Goal: Navigation & Orientation: Find specific page/section

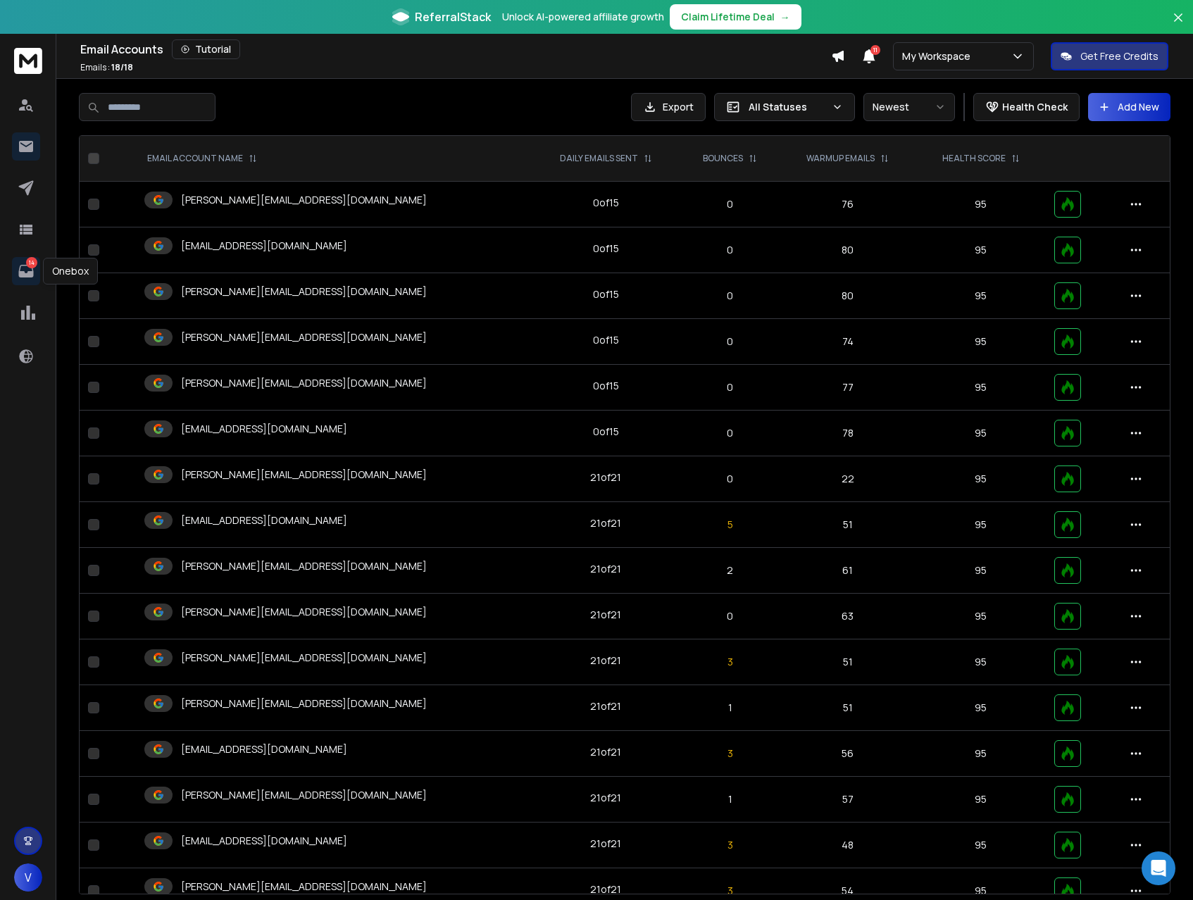
click at [30, 272] on icon at bounding box center [25, 271] width 15 height 13
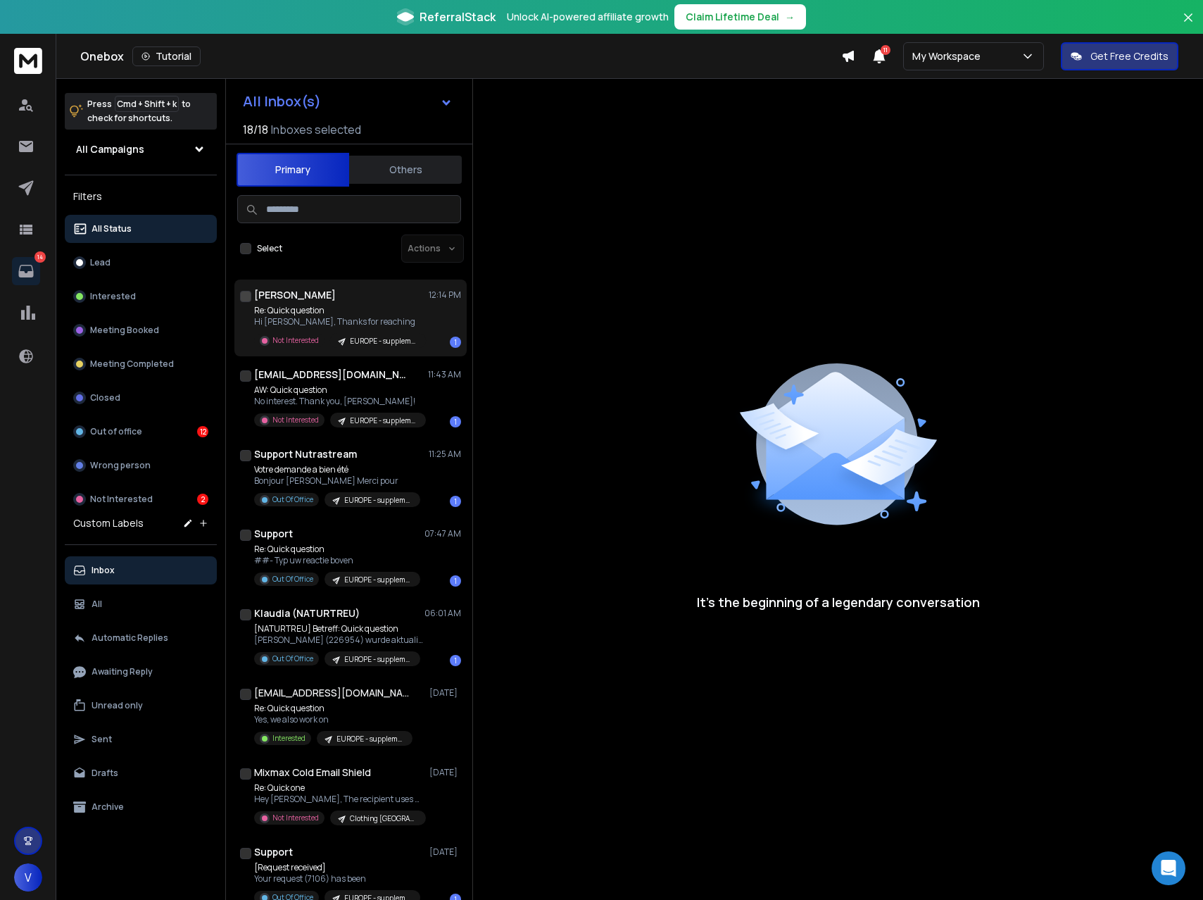
click at [367, 325] on p "Hi [PERSON_NAME], Thanks for reaching" at bounding box center [338, 321] width 169 height 11
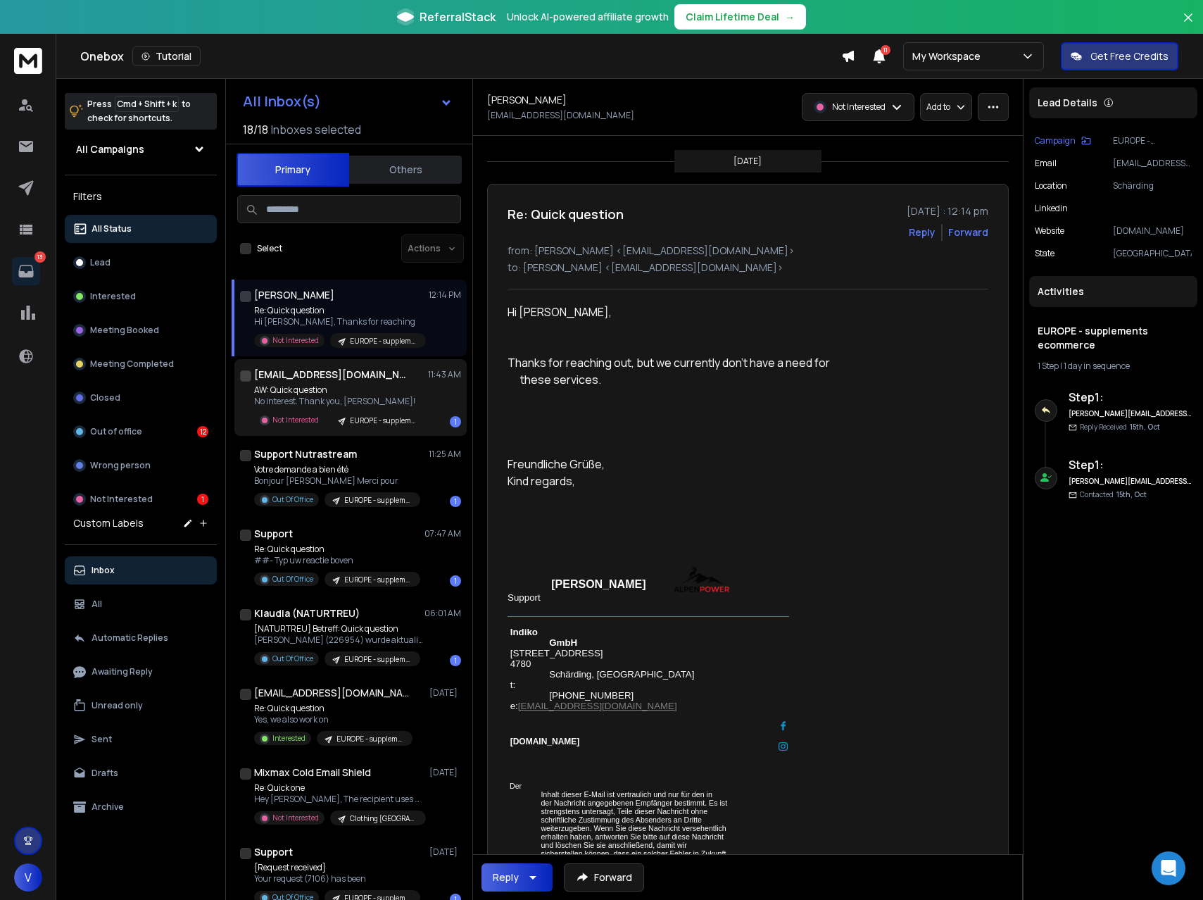
click at [321, 391] on p "AW: Quick question" at bounding box center [338, 389] width 169 height 11
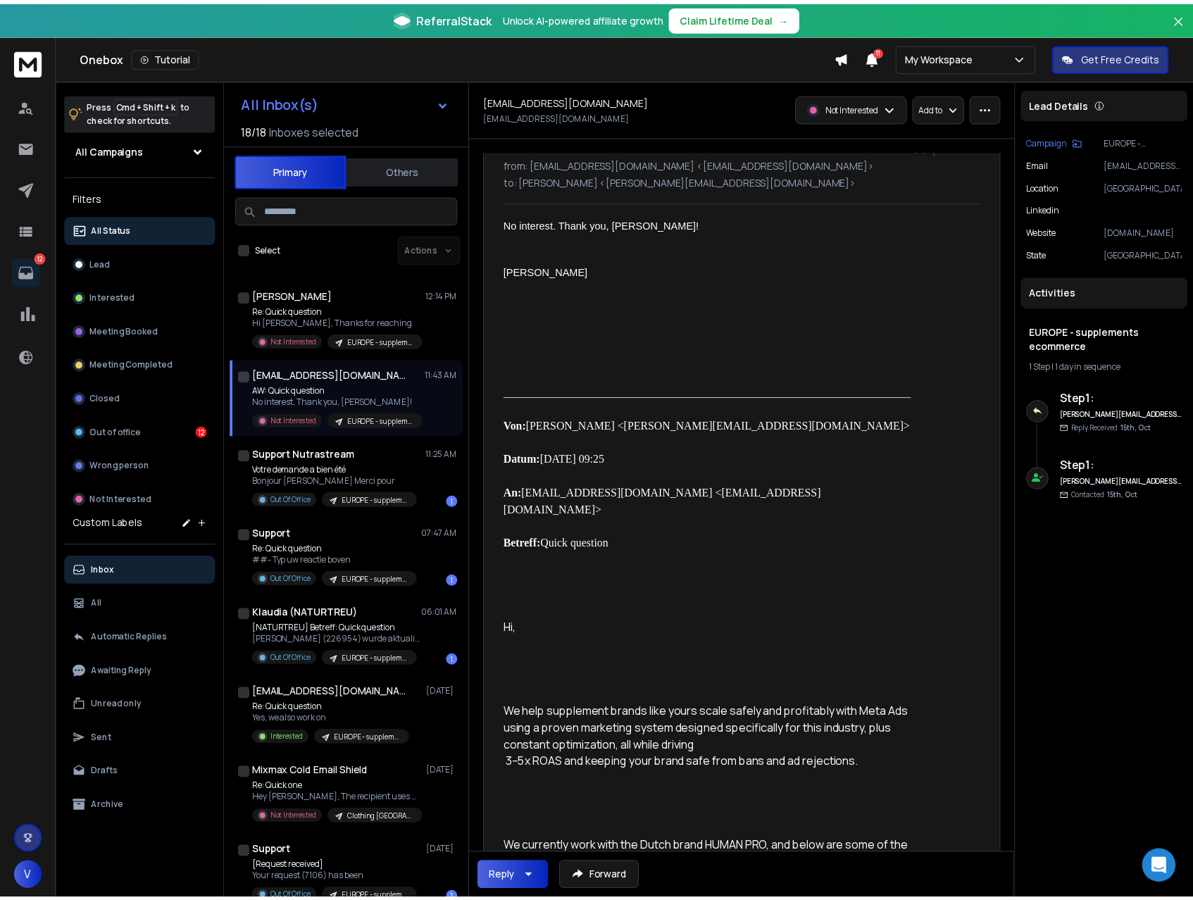
scroll to position [106, 0]
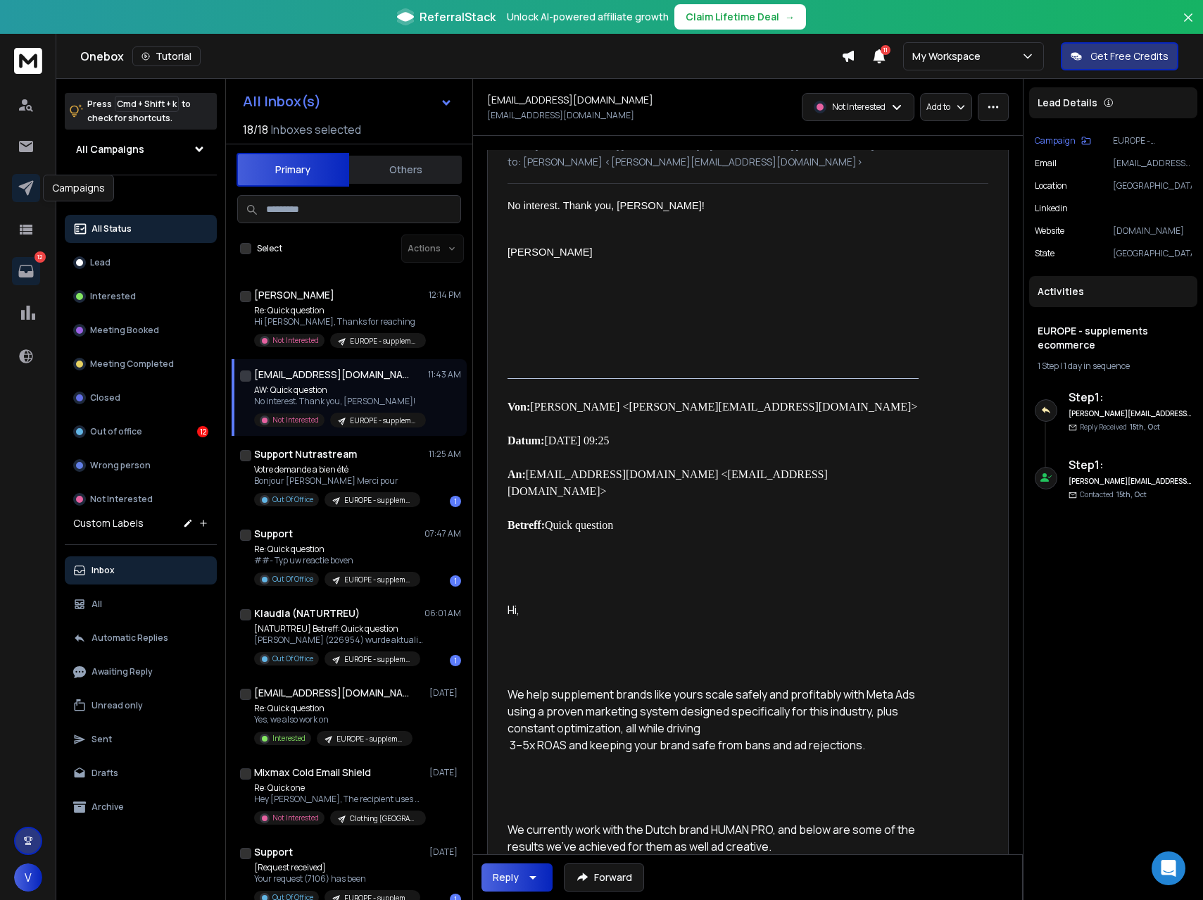
click at [30, 194] on icon at bounding box center [26, 188] width 17 height 17
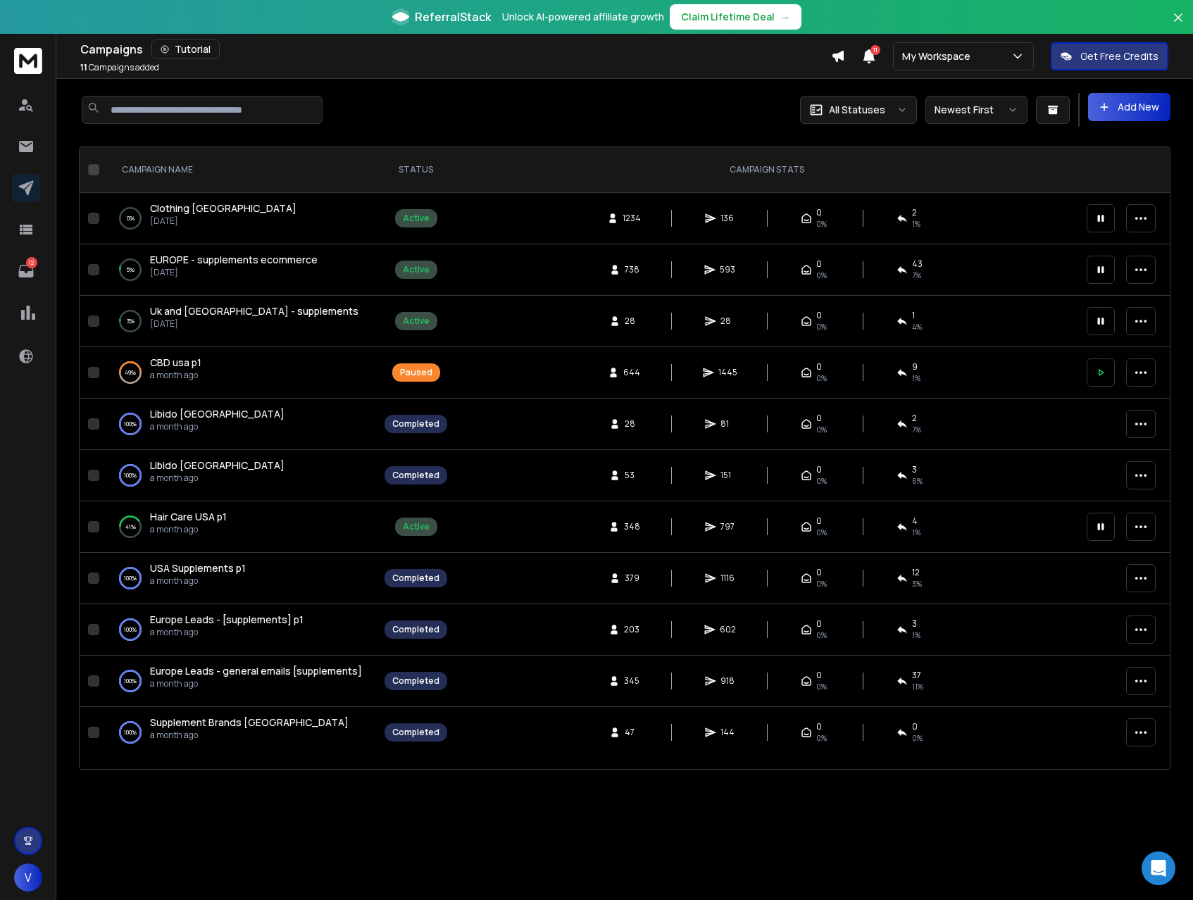
click at [1136, 273] on icon "button" at bounding box center [1141, 270] width 14 height 14
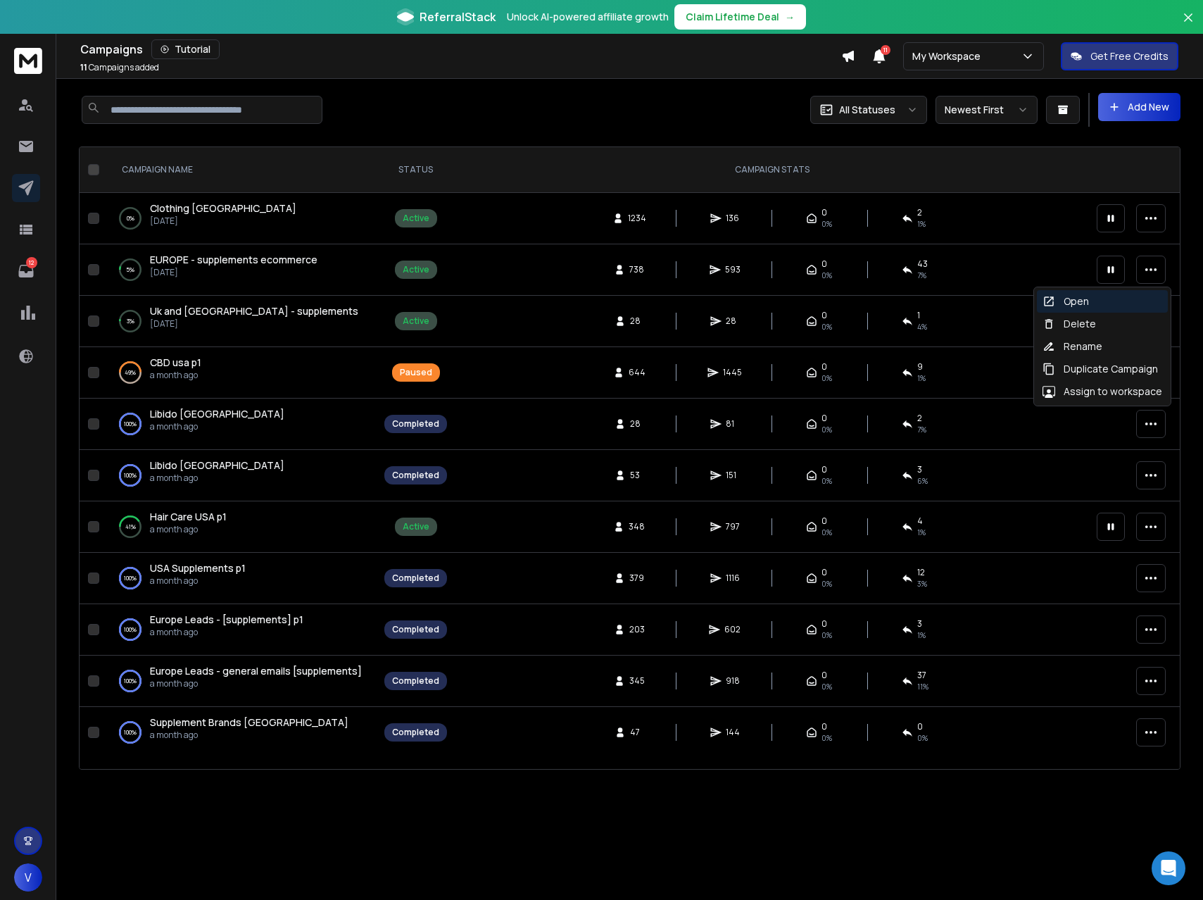
click at [1151, 265] on icon "button" at bounding box center [1151, 270] width 14 height 14
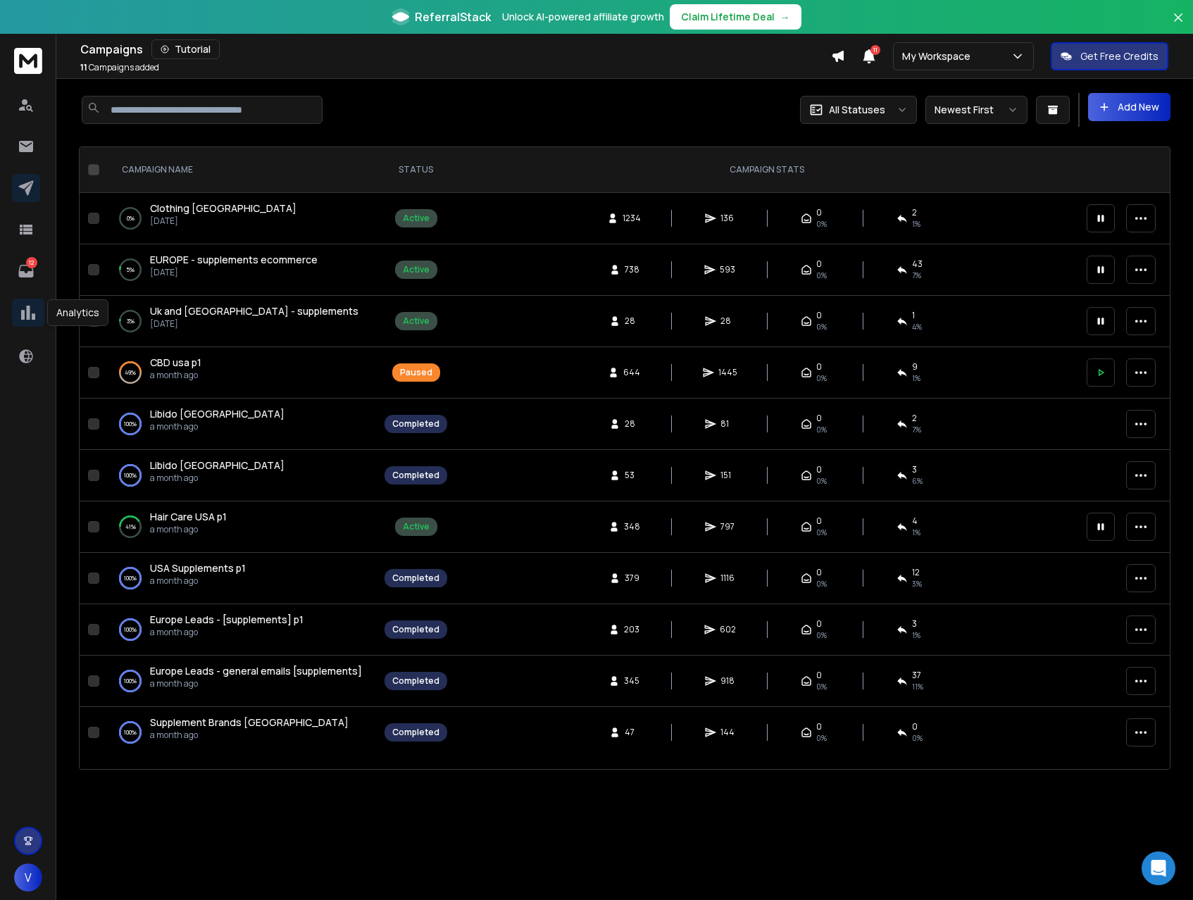
click at [34, 309] on icon at bounding box center [28, 312] width 21 height 21
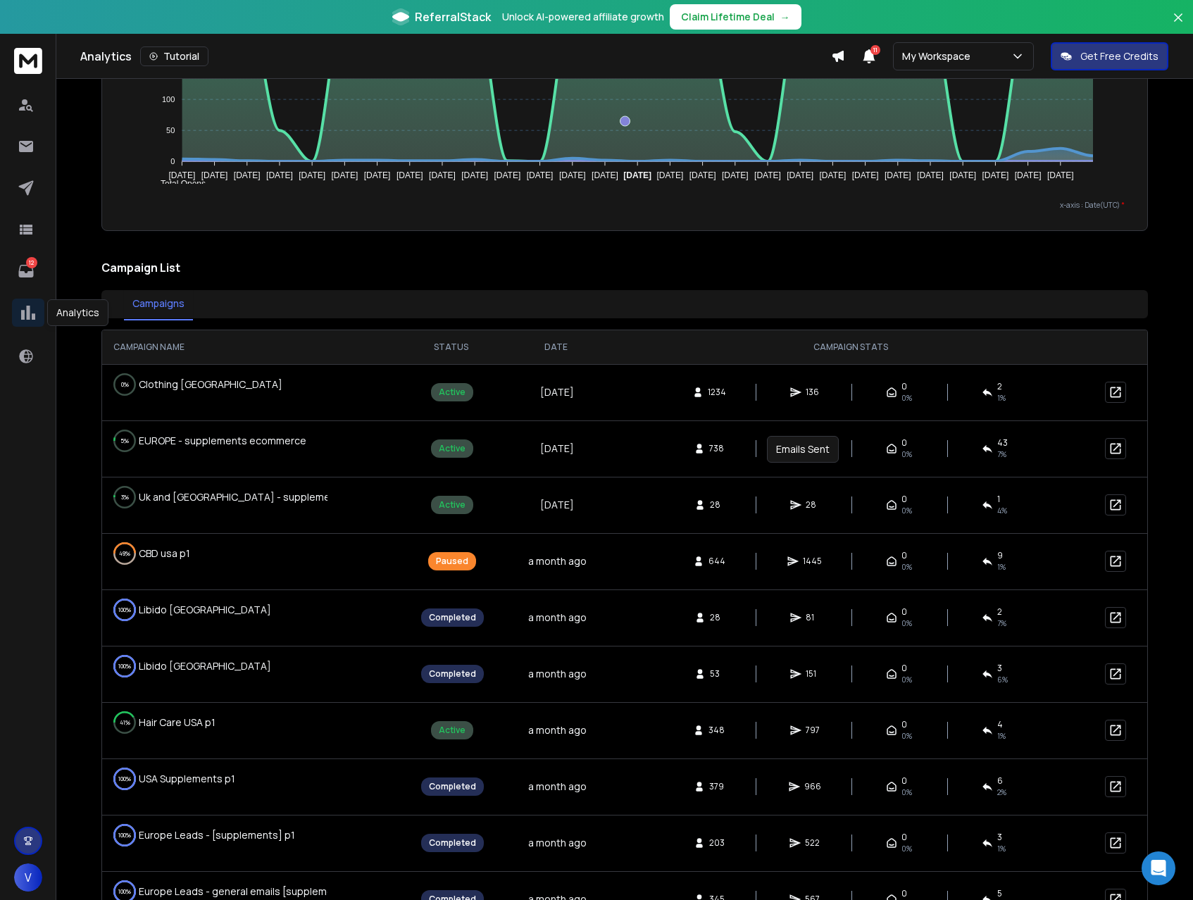
scroll to position [381, 0]
